Goal: Communication & Community: Answer question/provide support

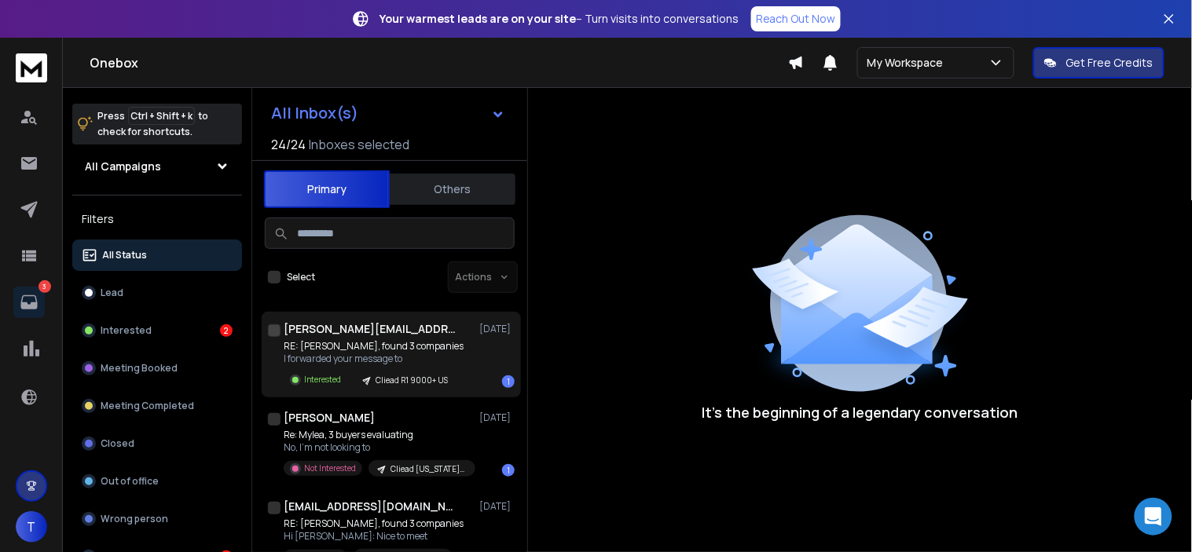
click at [378, 344] on p "RE: Gary, found 3 companies" at bounding box center [374, 346] width 180 height 13
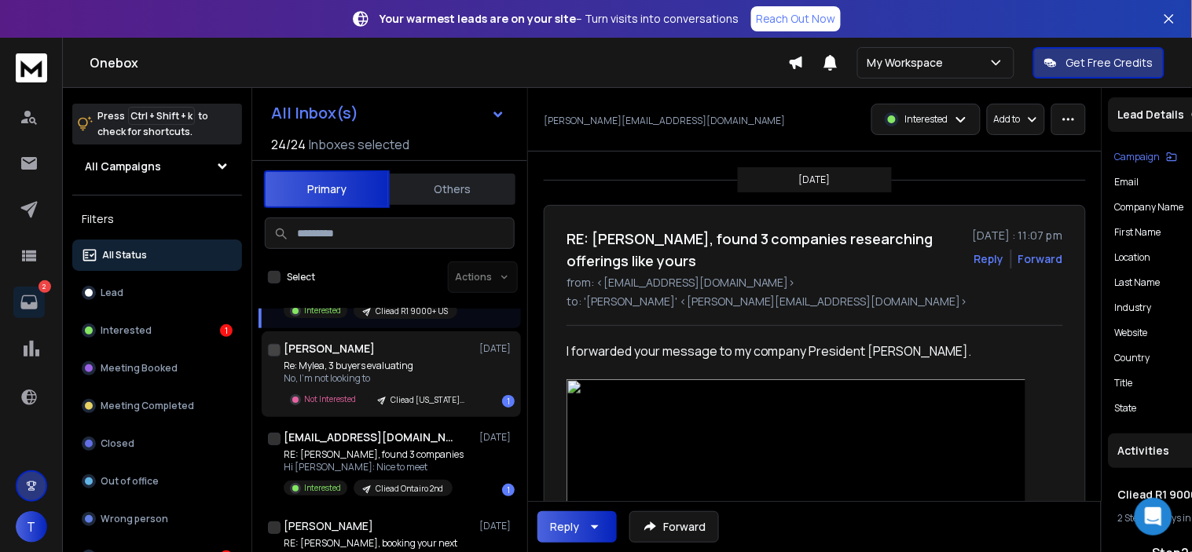
scroll to position [87, 0]
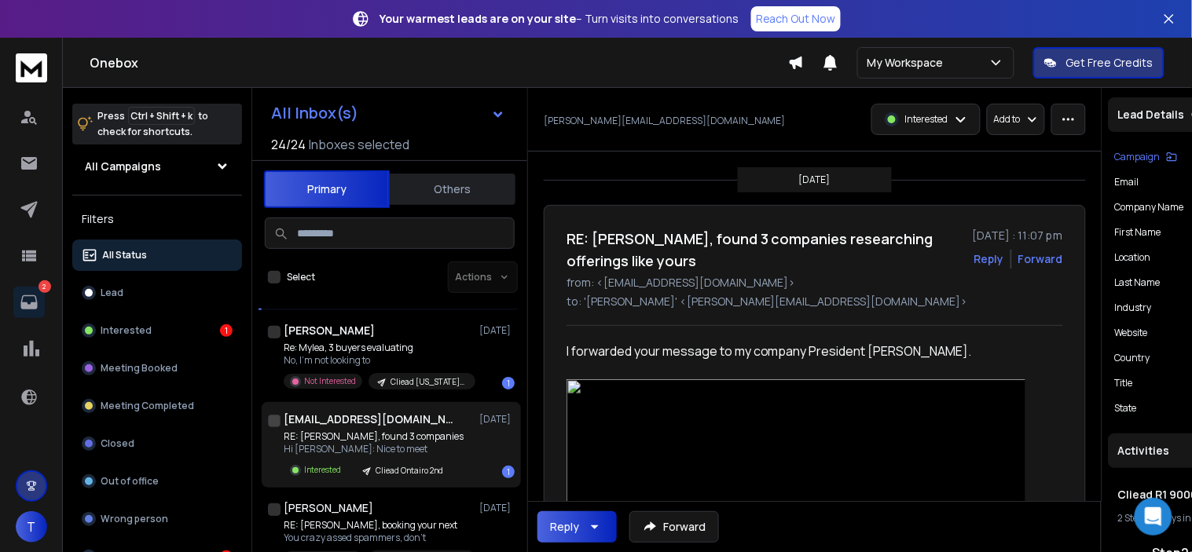
click at [344, 438] on p "RE: Mary, found 3 companies" at bounding box center [374, 437] width 180 height 13
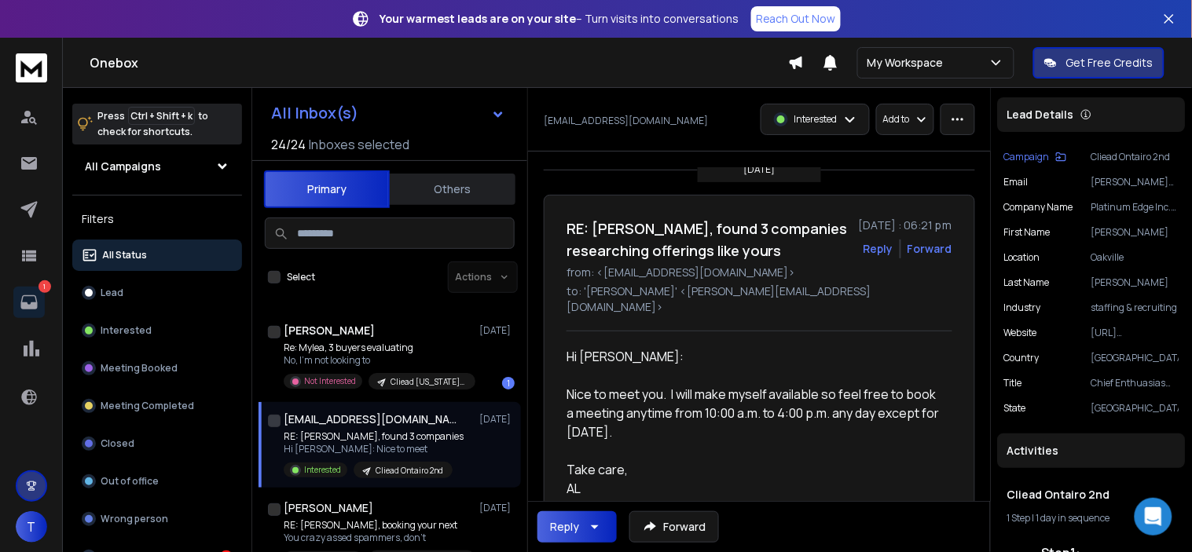
scroll to position [0, 0]
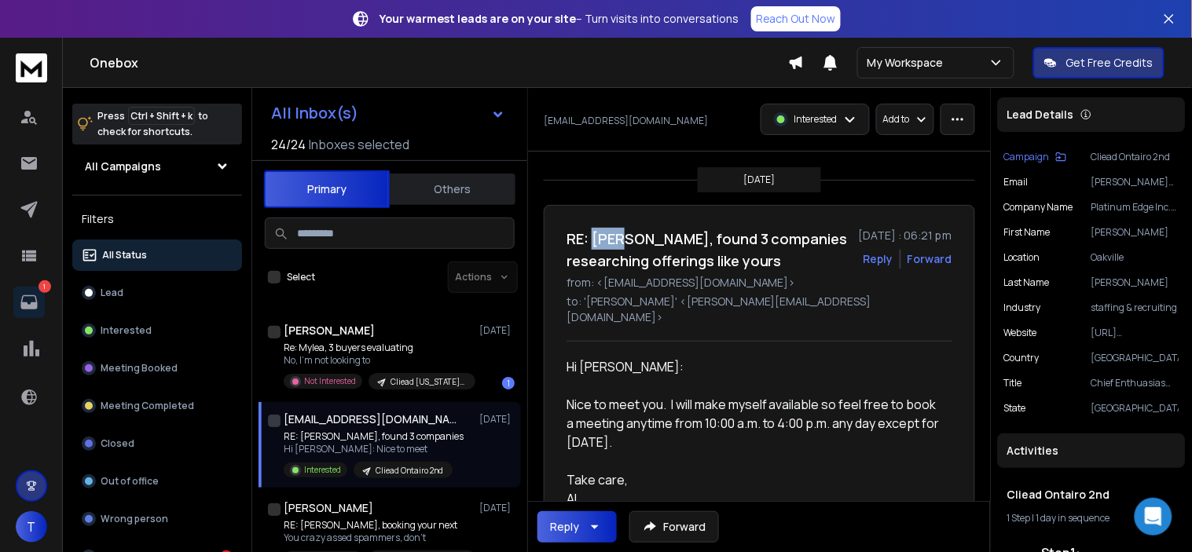
drag, startPoint x: 623, startPoint y: 242, endPoint x: 592, endPoint y: 240, distance: 30.7
click at [592, 240] on h1 "RE: Mary, found 3 companies researching offerings like yours" at bounding box center [707, 250] width 283 height 44
copy h1 "Mary"
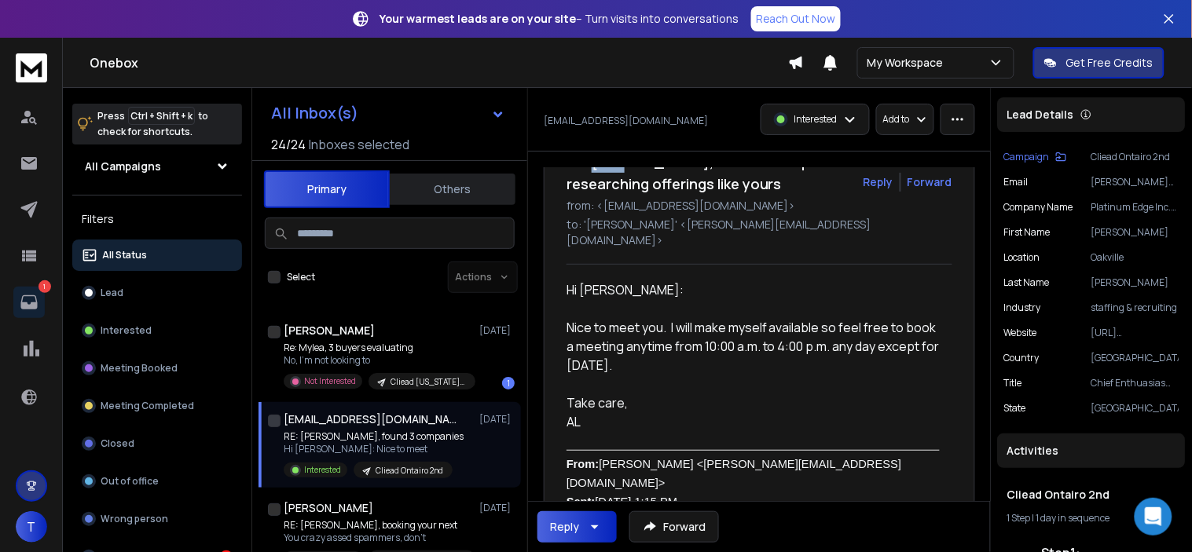
scroll to position [87, 0]
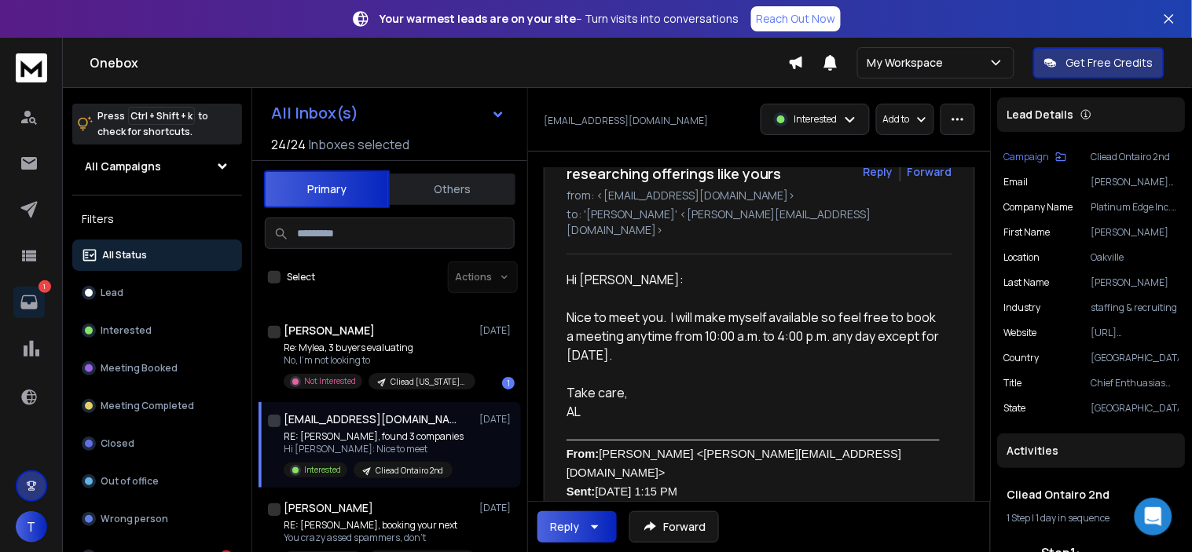
click at [625, 309] on span "Nice to meet you. I will make myself available so feel free to book a meeting a…" at bounding box center [754, 336] width 376 height 55
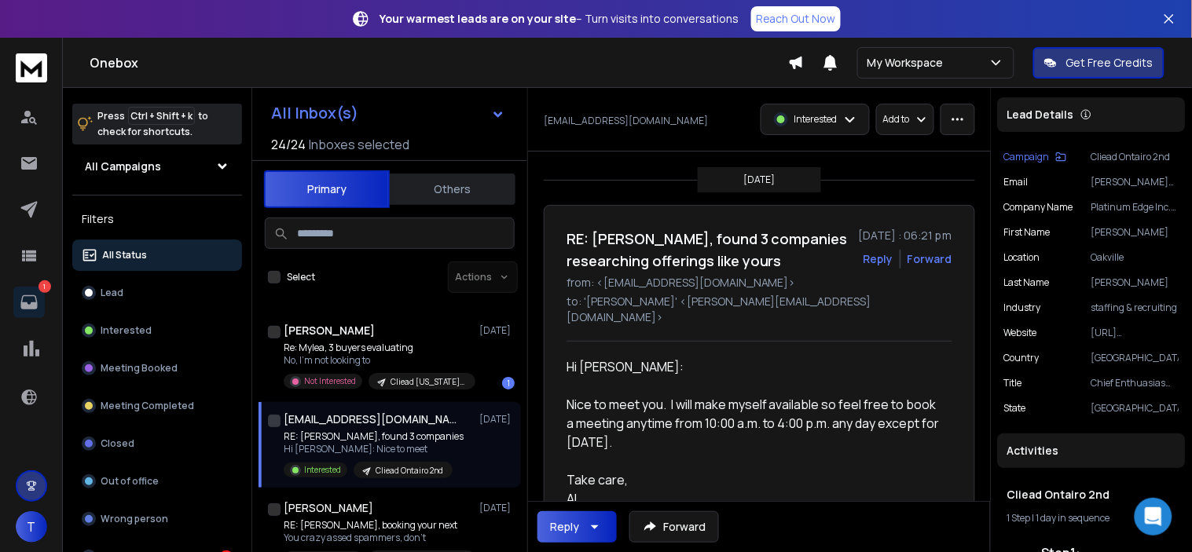
drag, startPoint x: 630, startPoint y: 427, endPoint x: 618, endPoint y: 234, distance: 192.8
click at [618, 234] on h1 "RE: Mary, found 3 companies researching offerings like yours" at bounding box center [707, 250] width 283 height 44
drag, startPoint x: 623, startPoint y: 239, endPoint x: 592, endPoint y: 240, distance: 31.5
click at [592, 240] on h1 "RE: Mary, found 3 companies researching offerings like yours" at bounding box center [707, 250] width 283 height 44
copy h1 "Mary"
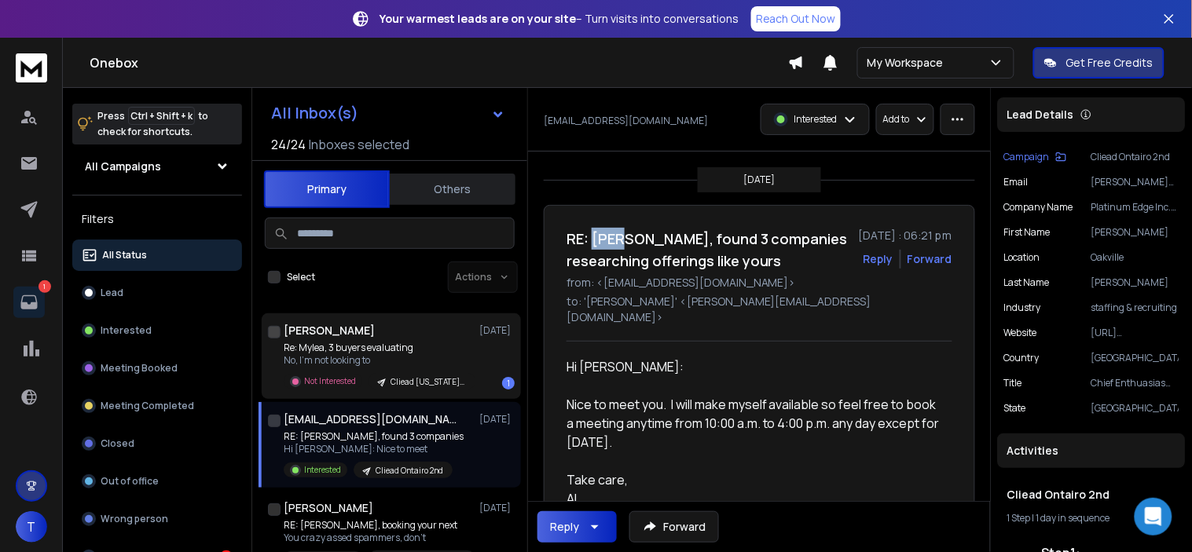
click at [322, 340] on div "Mylea Cooper 09 Sep Re: Mylea, 3 buyers evaluating No, I'm not looking to Not I…" at bounding box center [399, 356] width 231 height 67
